Goal: Task Accomplishment & Management: Manage account settings

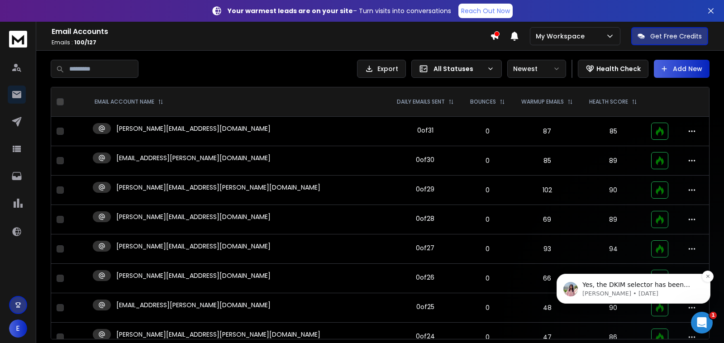
click at [629, 295] on p "[PERSON_NAME] • [DATE]" at bounding box center [640, 294] width 117 height 8
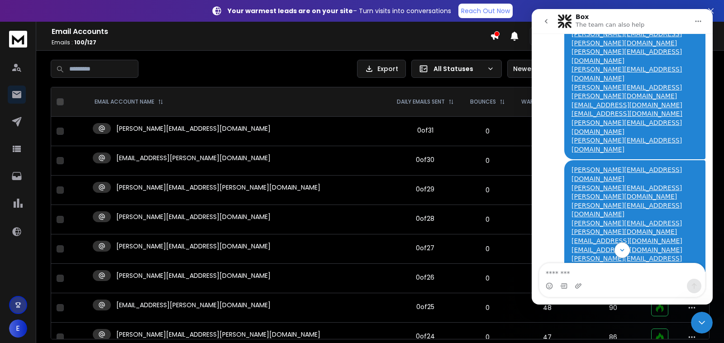
scroll to position [2254, 0]
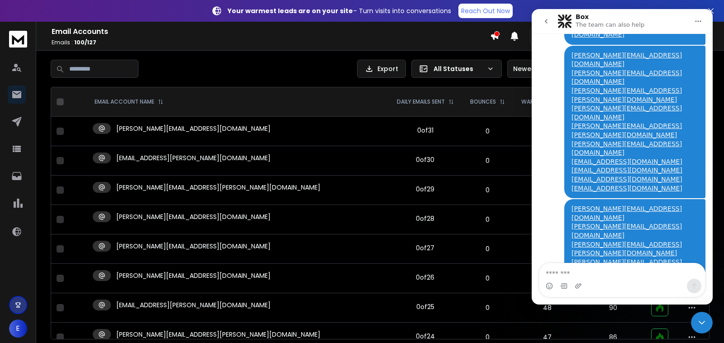
click at [383, 42] on p "Emails : 100 / 127" at bounding box center [271, 42] width 438 height 7
click at [703, 319] on icon "Close Intercom Messenger" at bounding box center [701, 322] width 11 height 11
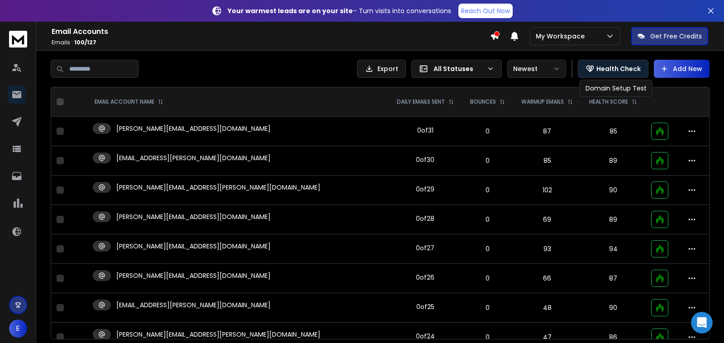
click at [627, 66] on p "Health Check" at bounding box center [618, 68] width 44 height 9
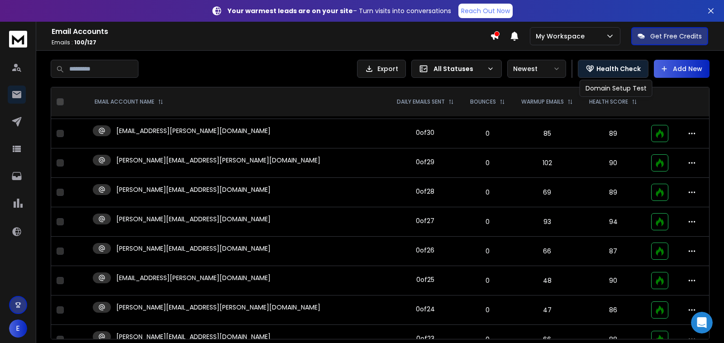
scroll to position [0, 0]
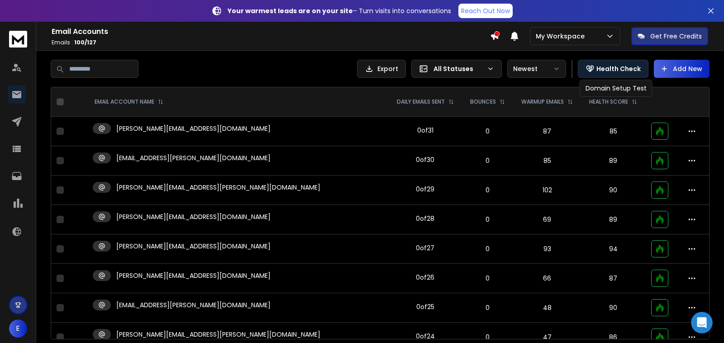
click at [399, 125] on td "0 of 31" at bounding box center [425, 129] width 74 height 24
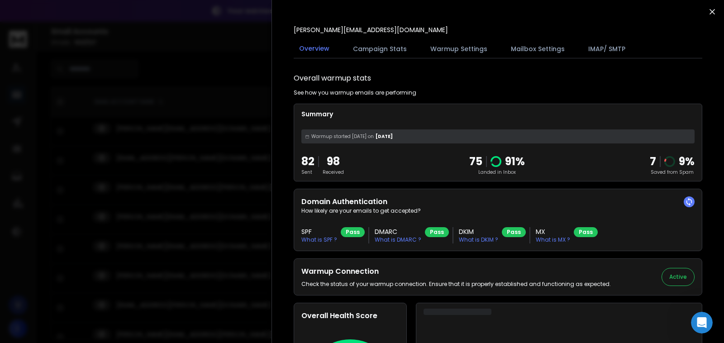
click at [713, 14] on icon "button" at bounding box center [712, 11] width 9 height 9
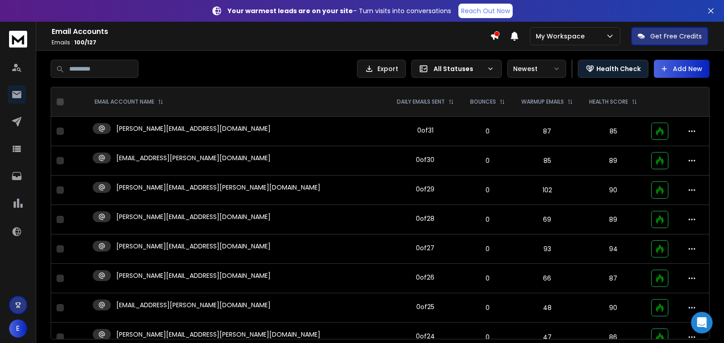
click at [60, 131] on button "button" at bounding box center [60, 131] width 7 height 7
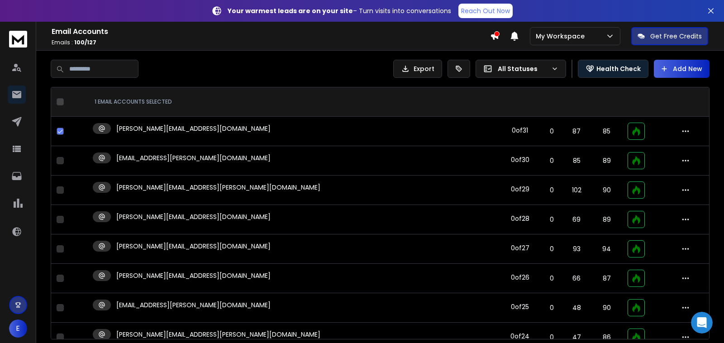
click at [60, 159] on button "button" at bounding box center [60, 160] width 7 height 7
click at [60, 193] on td at bounding box center [69, 190] width 36 height 29
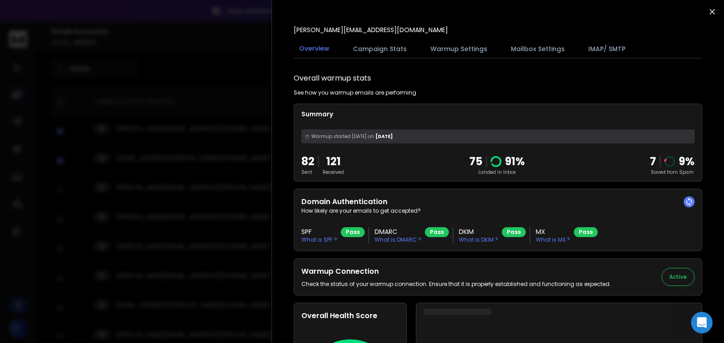
click at [708, 10] on icon "button" at bounding box center [712, 11] width 9 height 9
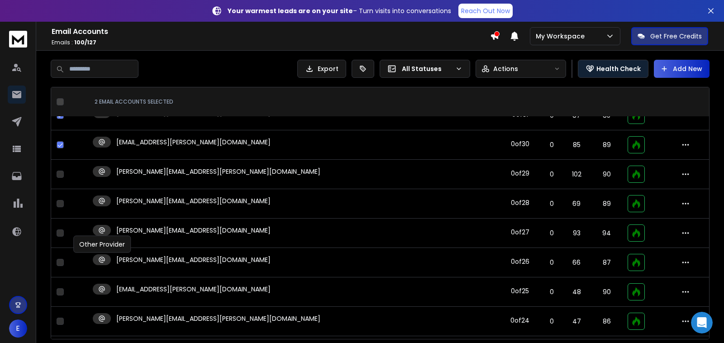
scroll to position [14, 0]
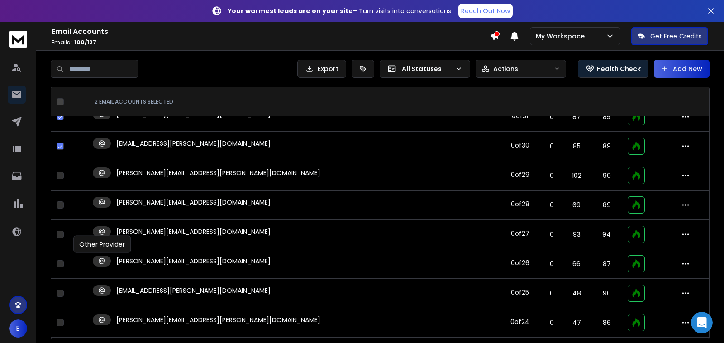
click at [62, 174] on button "button" at bounding box center [60, 175] width 7 height 7
click at [60, 206] on button "button" at bounding box center [60, 204] width 7 height 7
click at [60, 232] on button "button" at bounding box center [60, 234] width 7 height 7
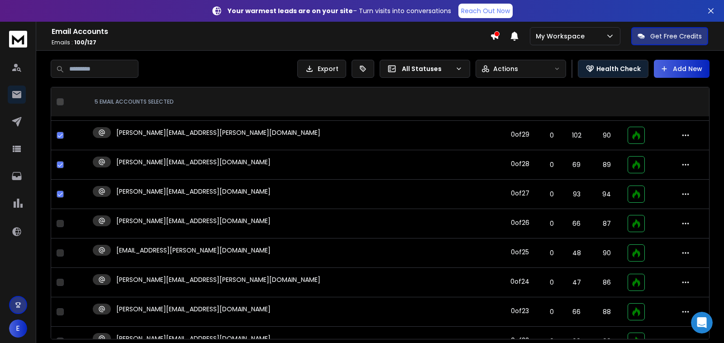
scroll to position [57, 0]
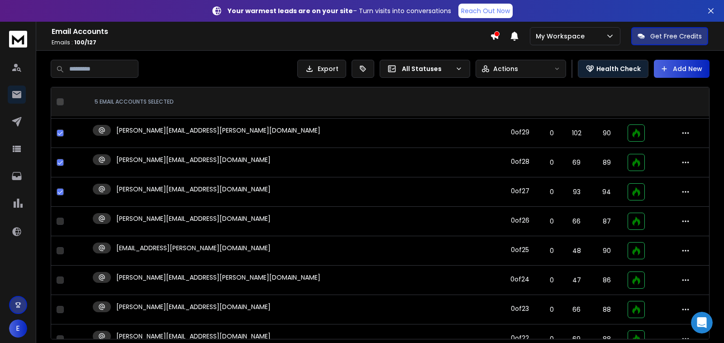
click at [62, 219] on button "button" at bounding box center [60, 221] width 7 height 7
click at [61, 252] on td at bounding box center [69, 250] width 36 height 29
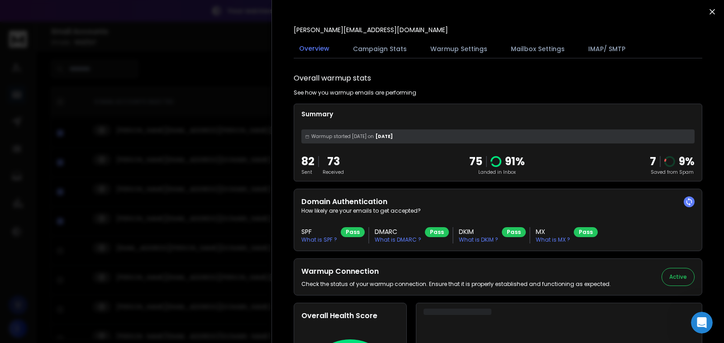
click at [710, 13] on icon "button" at bounding box center [712, 11] width 9 height 9
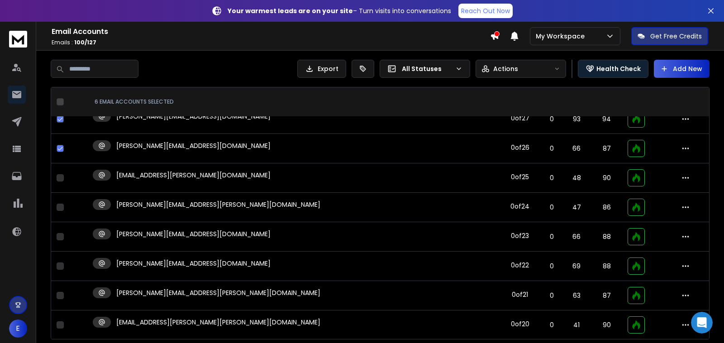
scroll to position [161, 0]
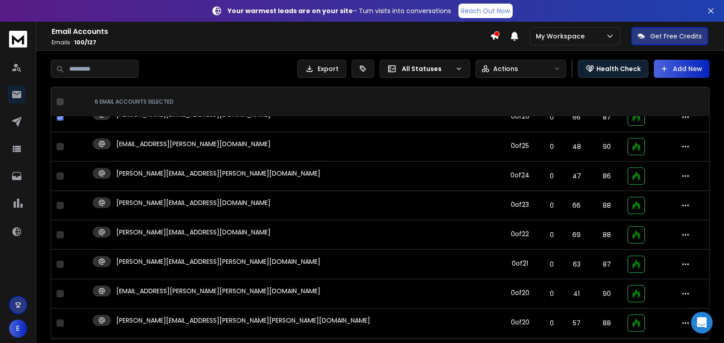
click at [58, 145] on button "button" at bounding box center [60, 146] width 7 height 7
click at [60, 173] on button "button" at bounding box center [60, 175] width 7 height 7
click at [61, 202] on button "button" at bounding box center [60, 205] width 7 height 7
click at [62, 231] on button "button" at bounding box center [60, 234] width 7 height 7
click at [60, 261] on button "button" at bounding box center [60, 264] width 7 height 7
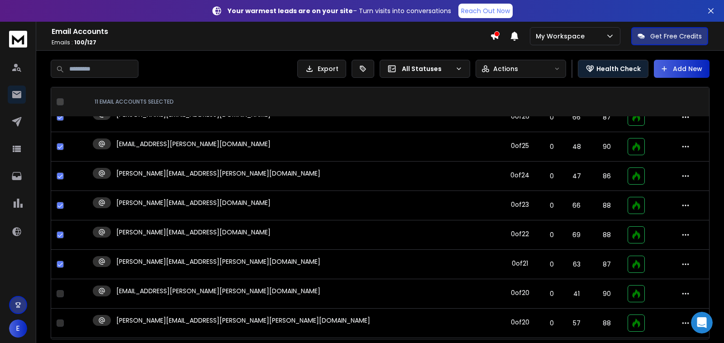
click at [60, 261] on button "button" at bounding box center [60, 264] width 7 height 7
click at [60, 292] on button "button" at bounding box center [60, 293] width 7 height 7
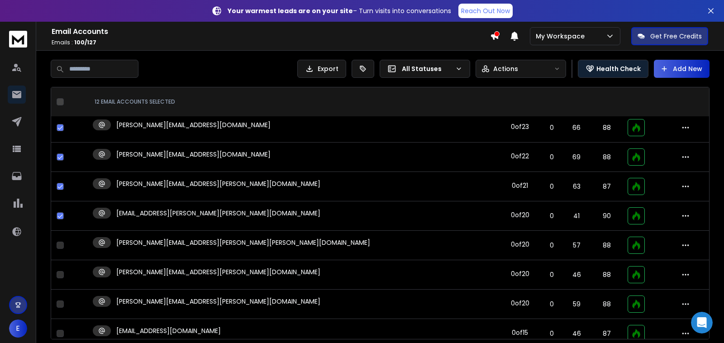
scroll to position [255, 0]
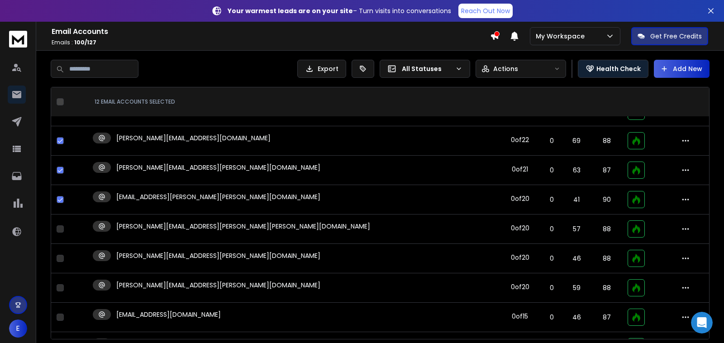
click at [58, 226] on button "button" at bounding box center [60, 228] width 7 height 7
click at [58, 255] on button "button" at bounding box center [60, 258] width 7 height 7
click at [58, 286] on button "button" at bounding box center [60, 287] width 7 height 7
click at [61, 314] on button "button" at bounding box center [60, 317] width 7 height 7
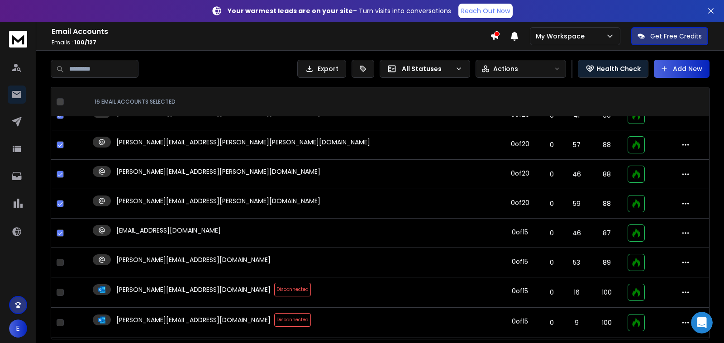
scroll to position [340, 0]
click at [62, 229] on button "button" at bounding box center [60, 232] width 7 height 7
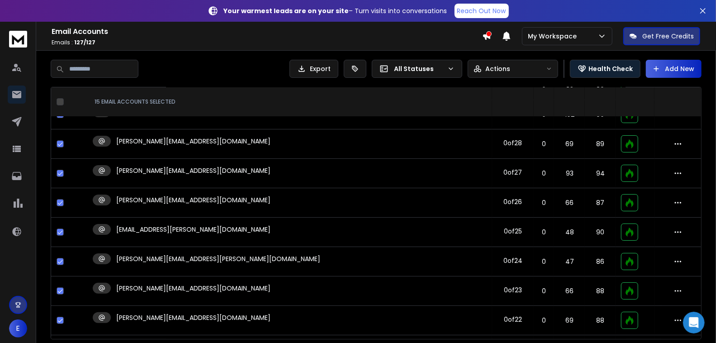
scroll to position [0, 0]
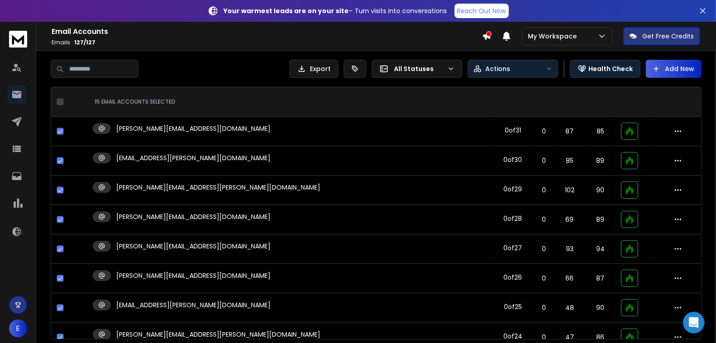
click at [537, 69] on div "Actions" at bounding box center [508, 68] width 69 height 9
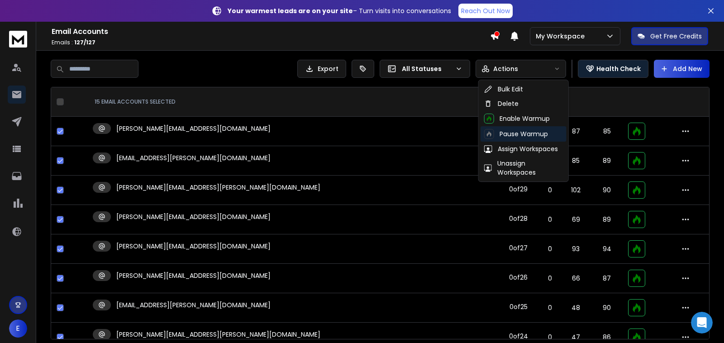
click at [535, 133] on div "Pause Warmup" at bounding box center [516, 134] width 64 height 10
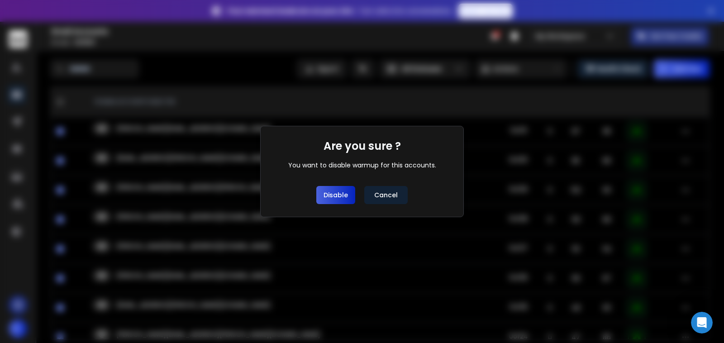
click at [337, 195] on button "Disable" at bounding box center [335, 195] width 39 height 18
